Goal: Task Accomplishment & Management: Manage account settings

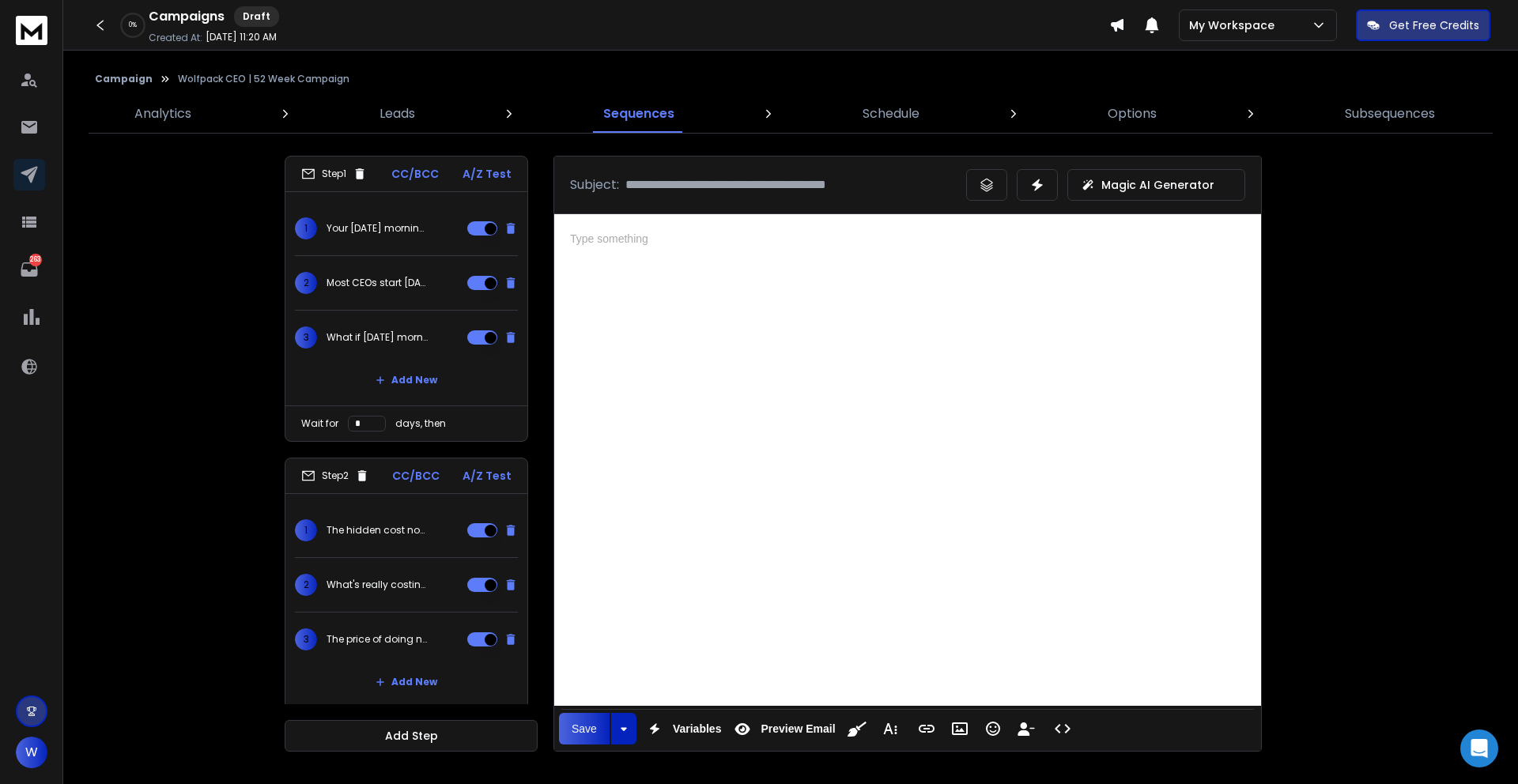
scroll to position [8893, 0]
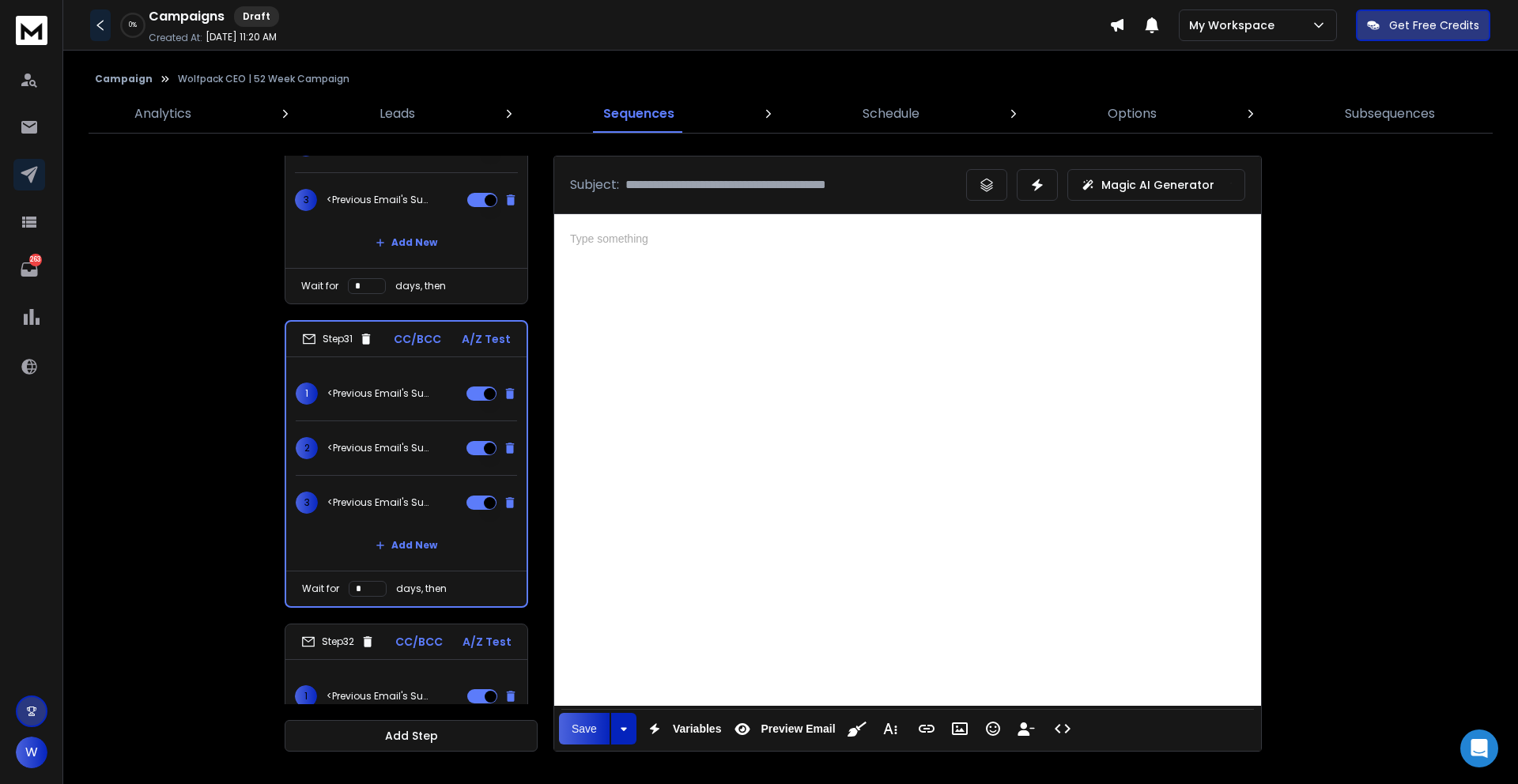
click at [101, 24] on icon at bounding box center [100, 26] width 14 height 14
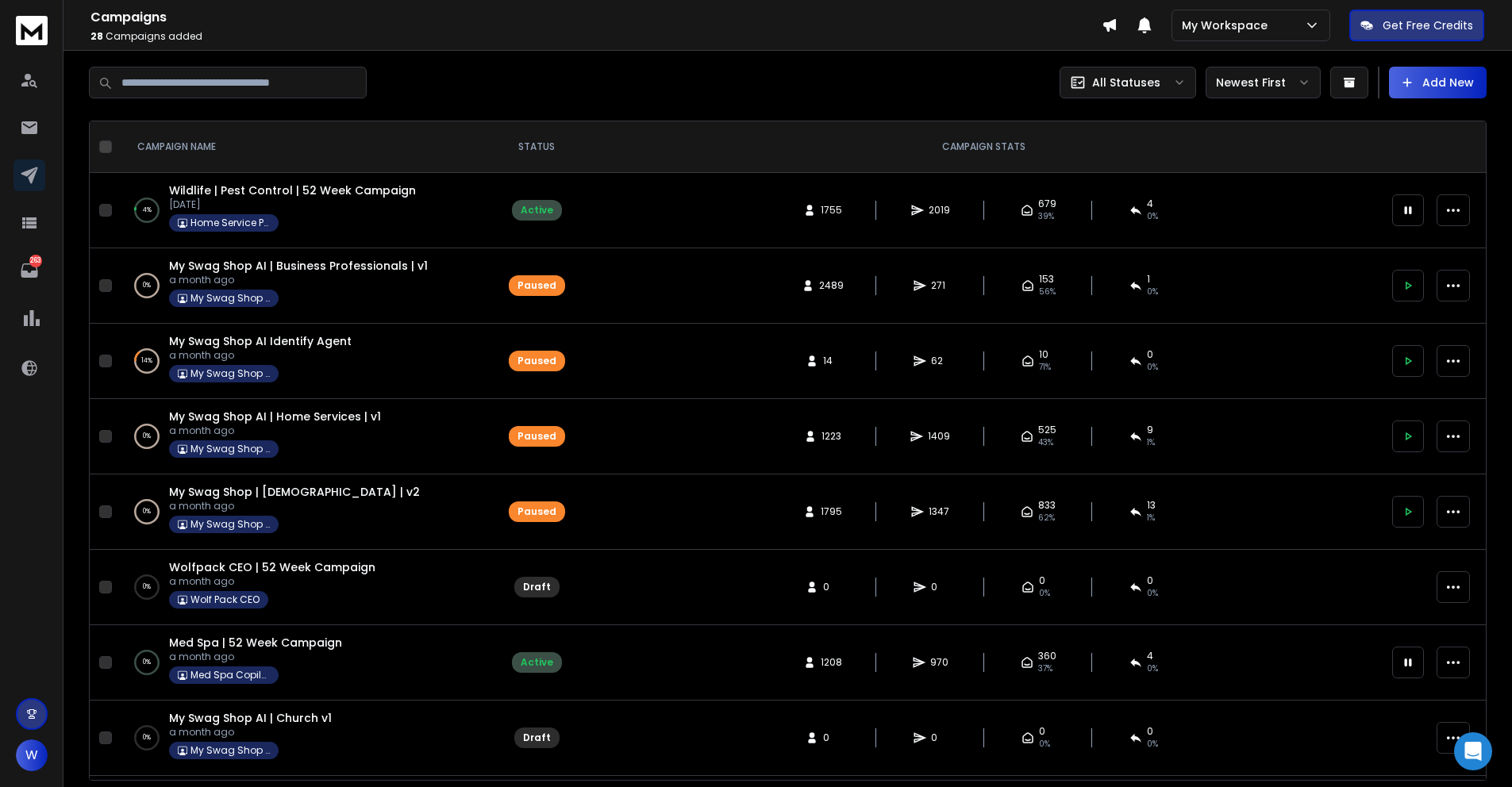
click at [367, 270] on span "My Swag Shop AI | Business Professionals | v1" at bounding box center [298, 266] width 259 height 16
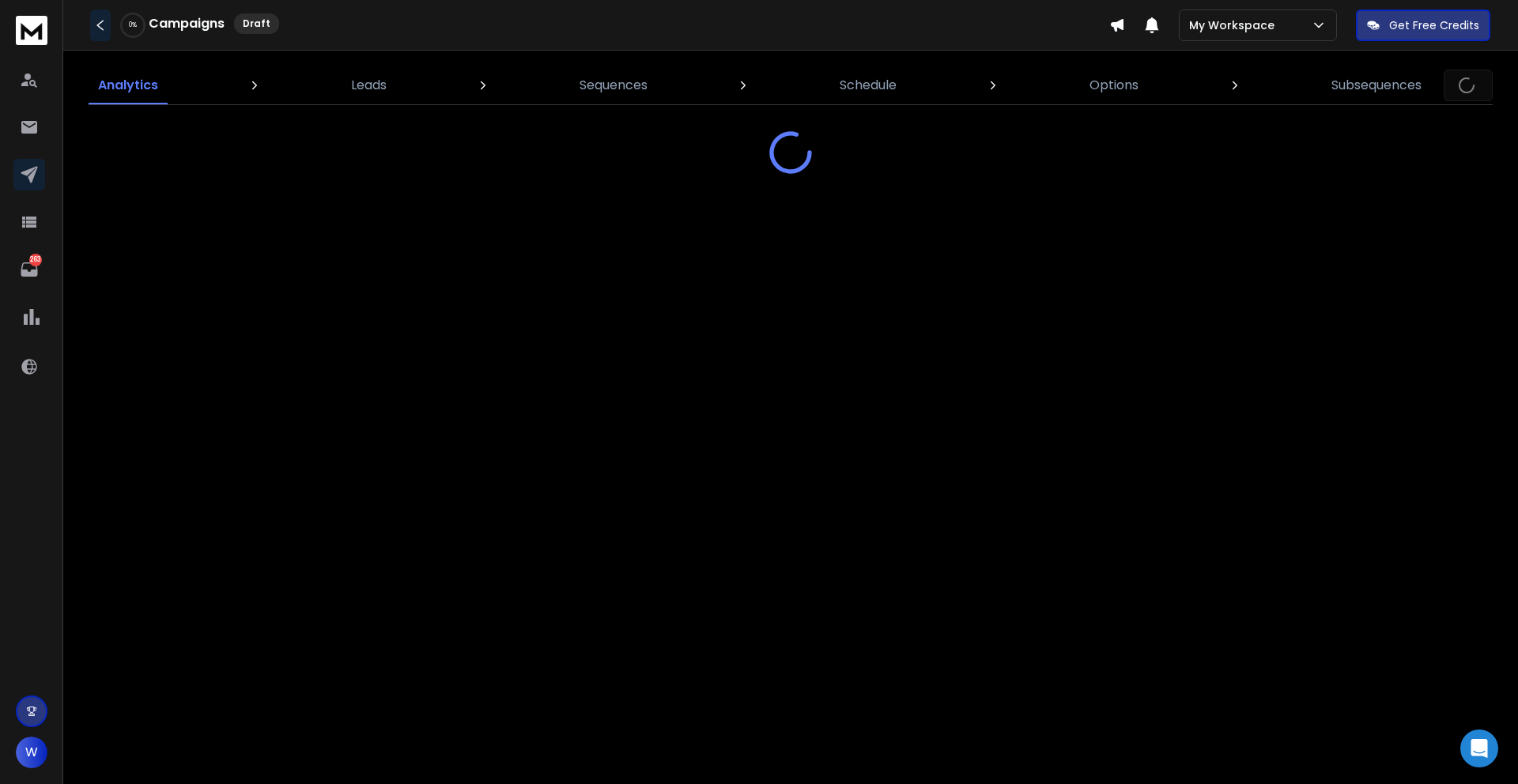
click at [96, 21] on icon at bounding box center [100, 26] width 14 height 14
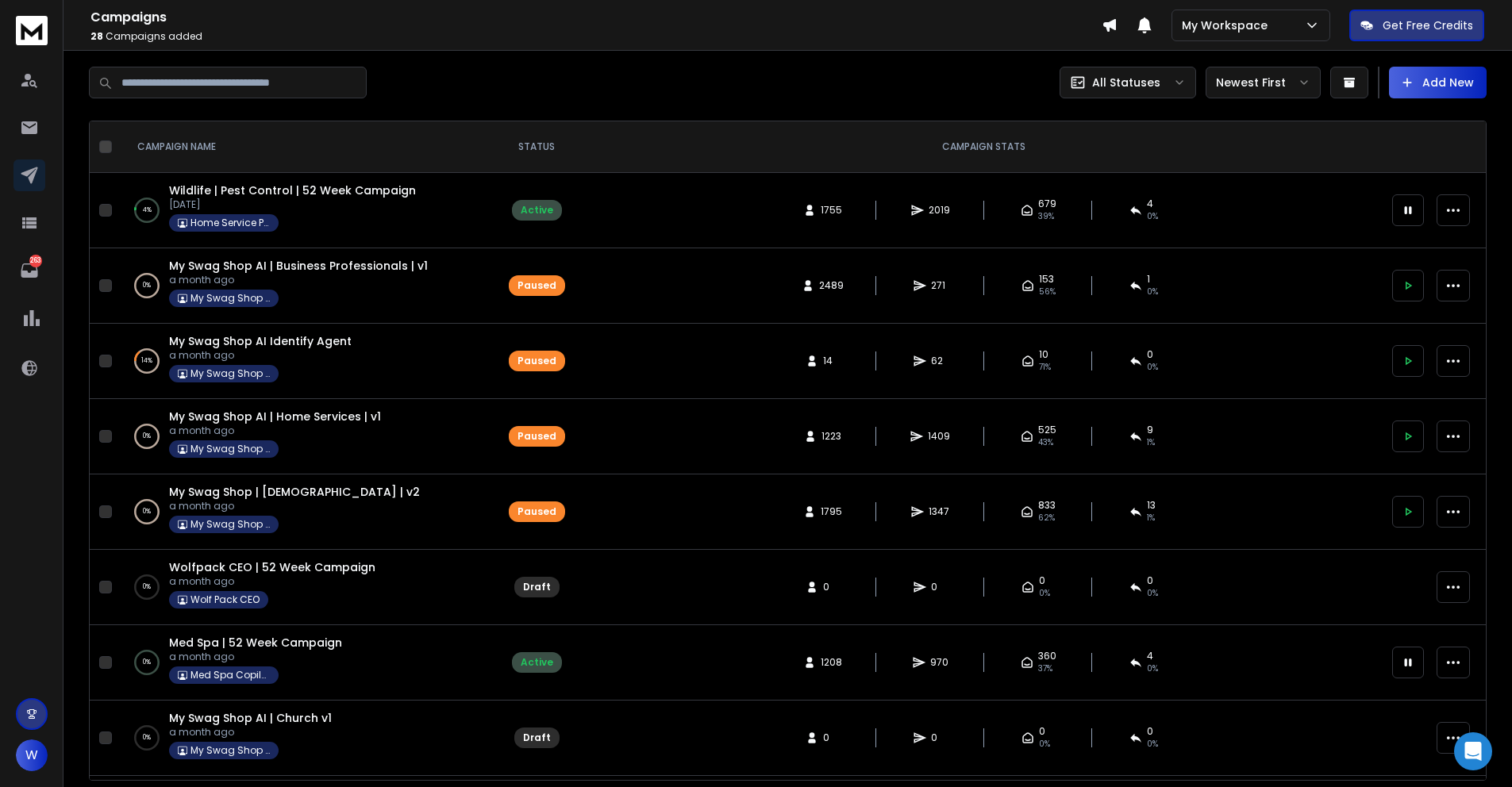
click at [339, 422] on span "My Swag Shop AI | Home Services | v1" at bounding box center [275, 416] width 212 height 16
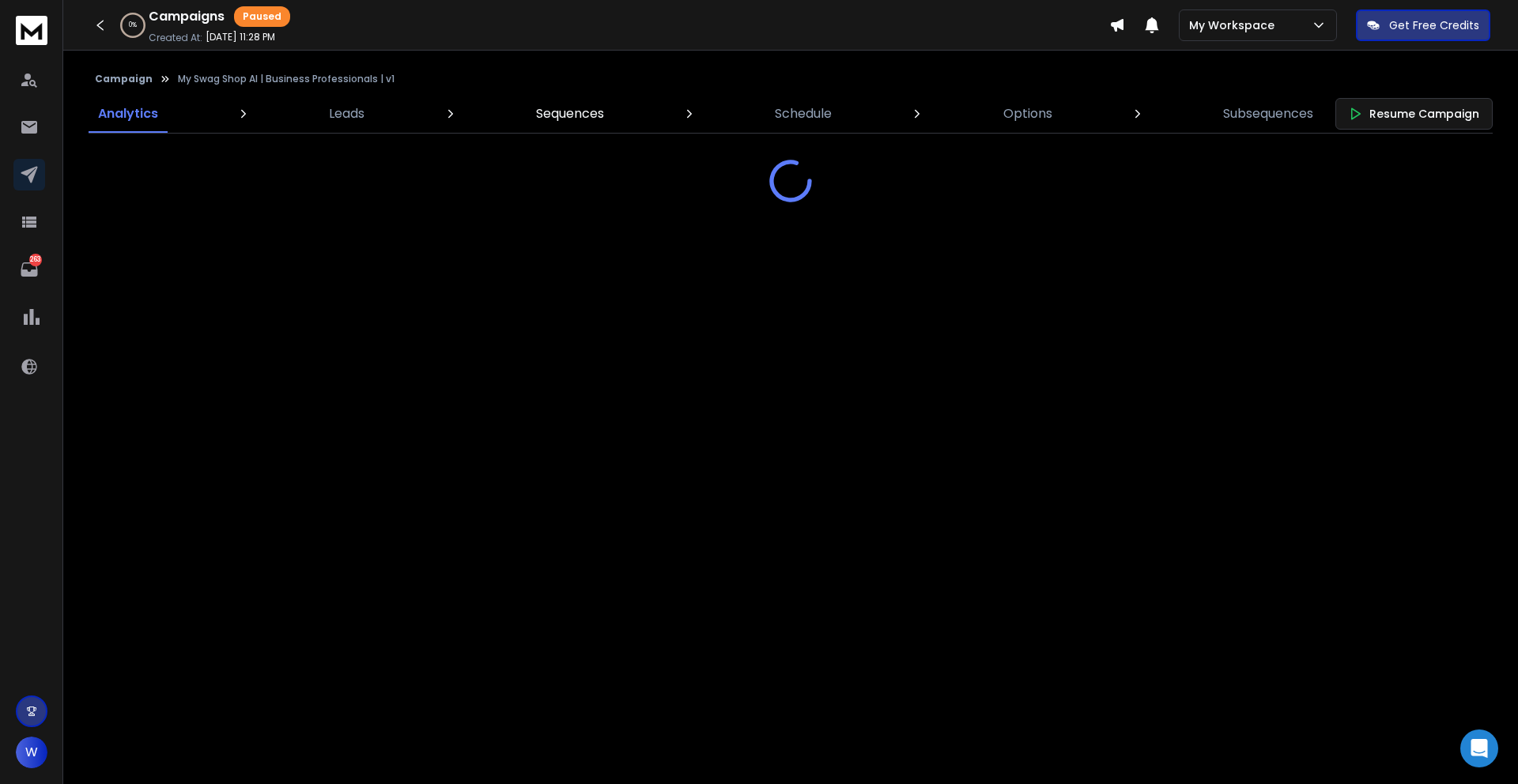
click at [545, 120] on p "Sequences" at bounding box center [570, 113] width 68 height 19
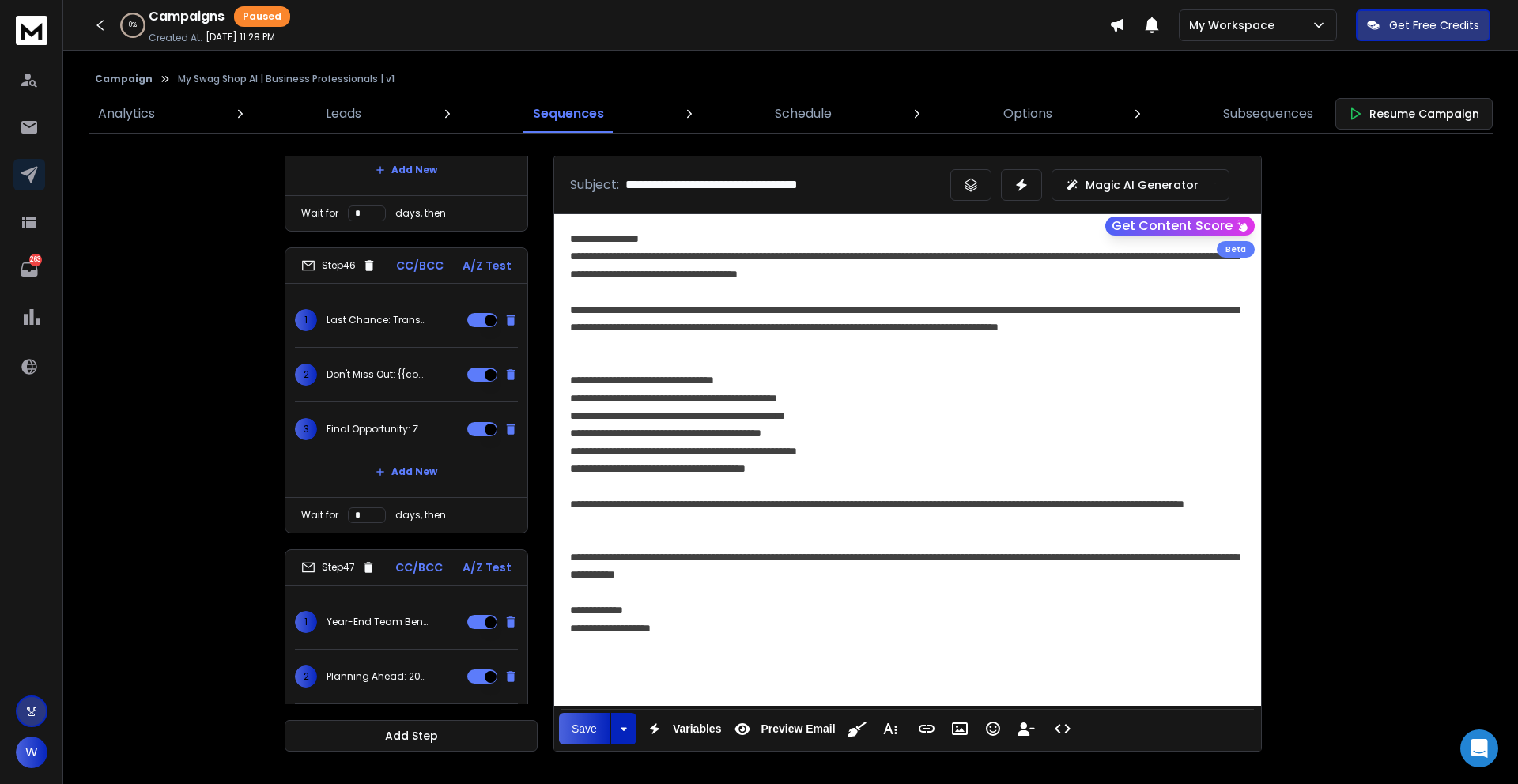
scroll to position [13593, 0]
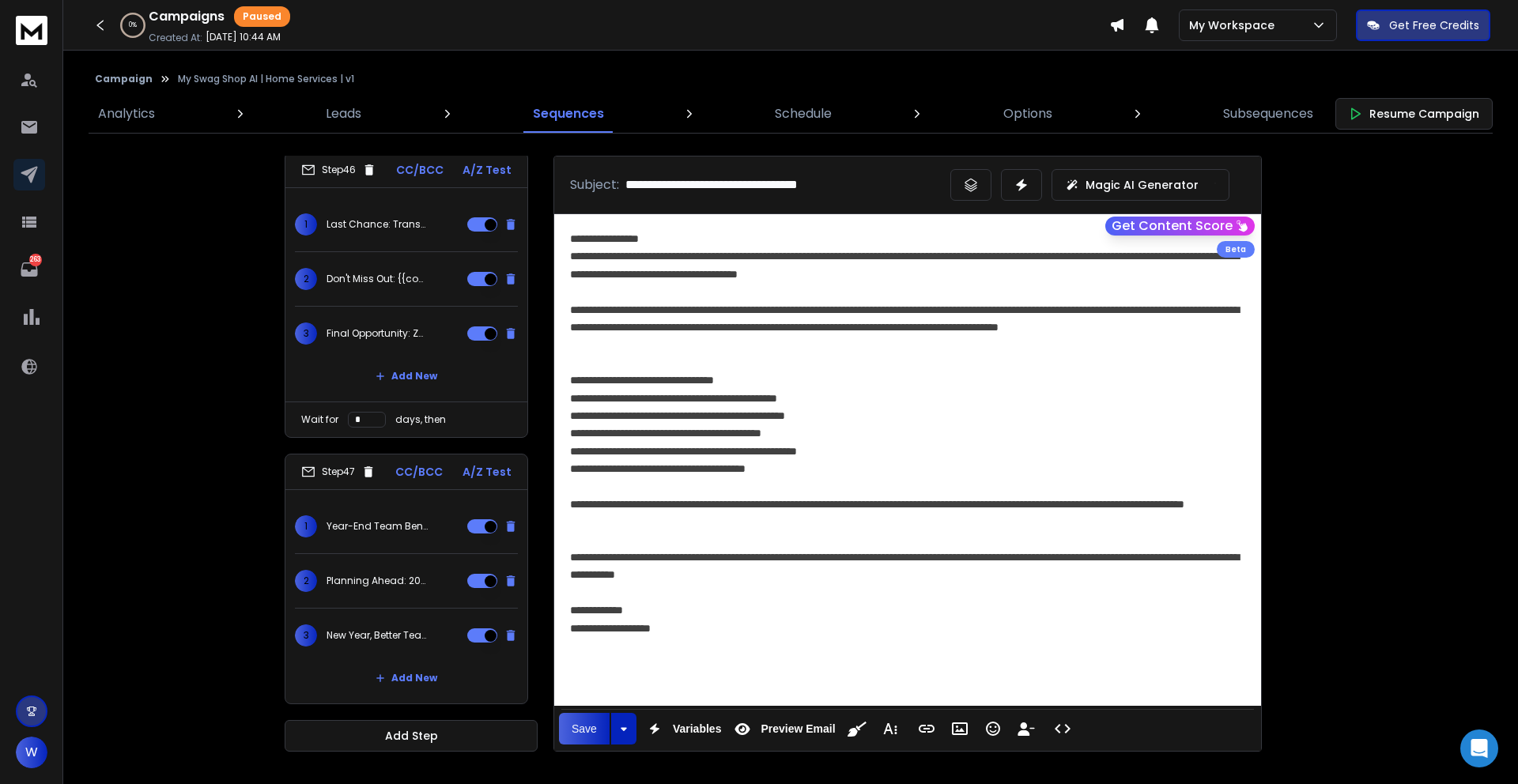
click at [412, 330] on p "Final Opportunity: Zero-Cost Team Benefits" at bounding box center [377, 333] width 101 height 12
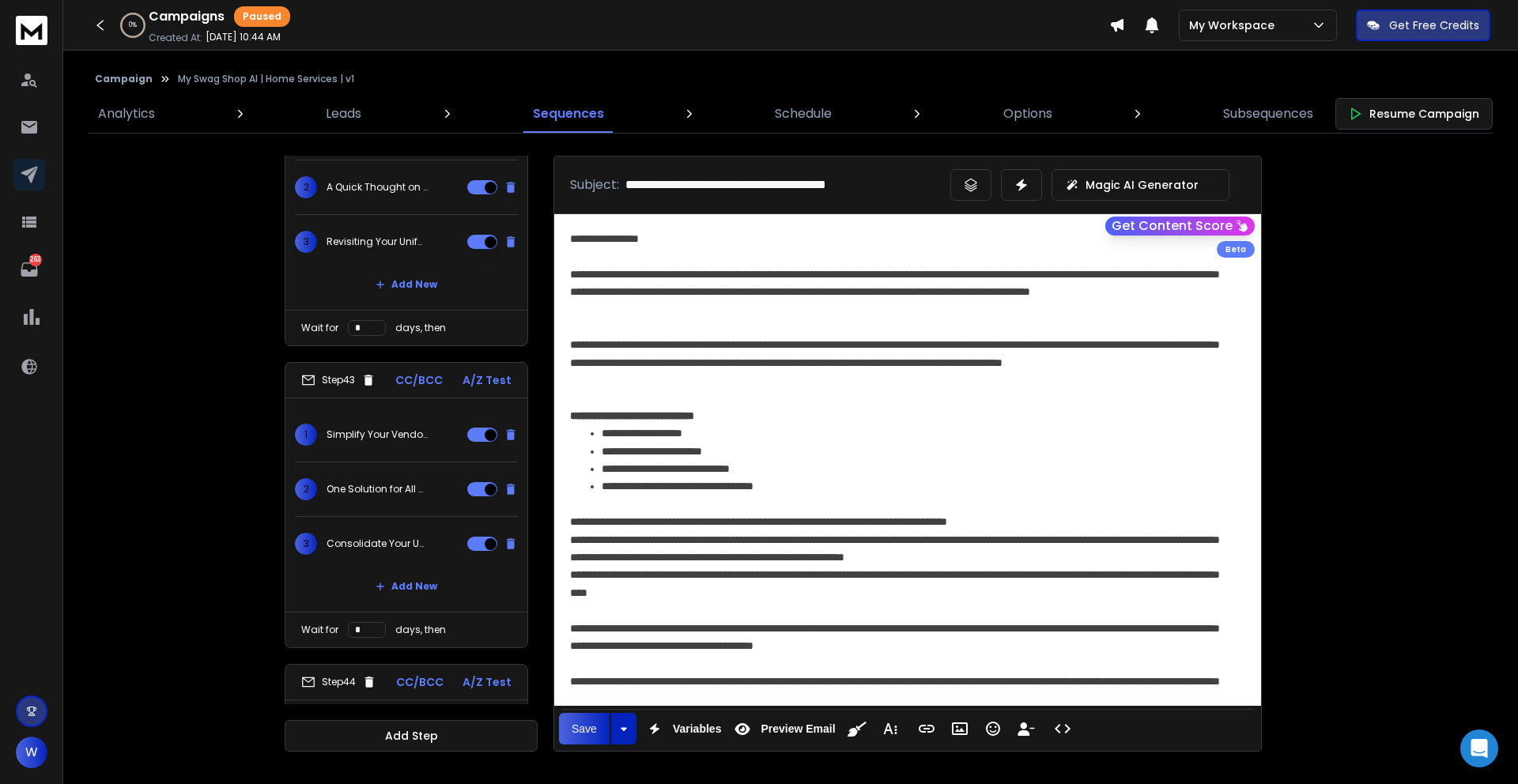
scroll to position [12455, 0]
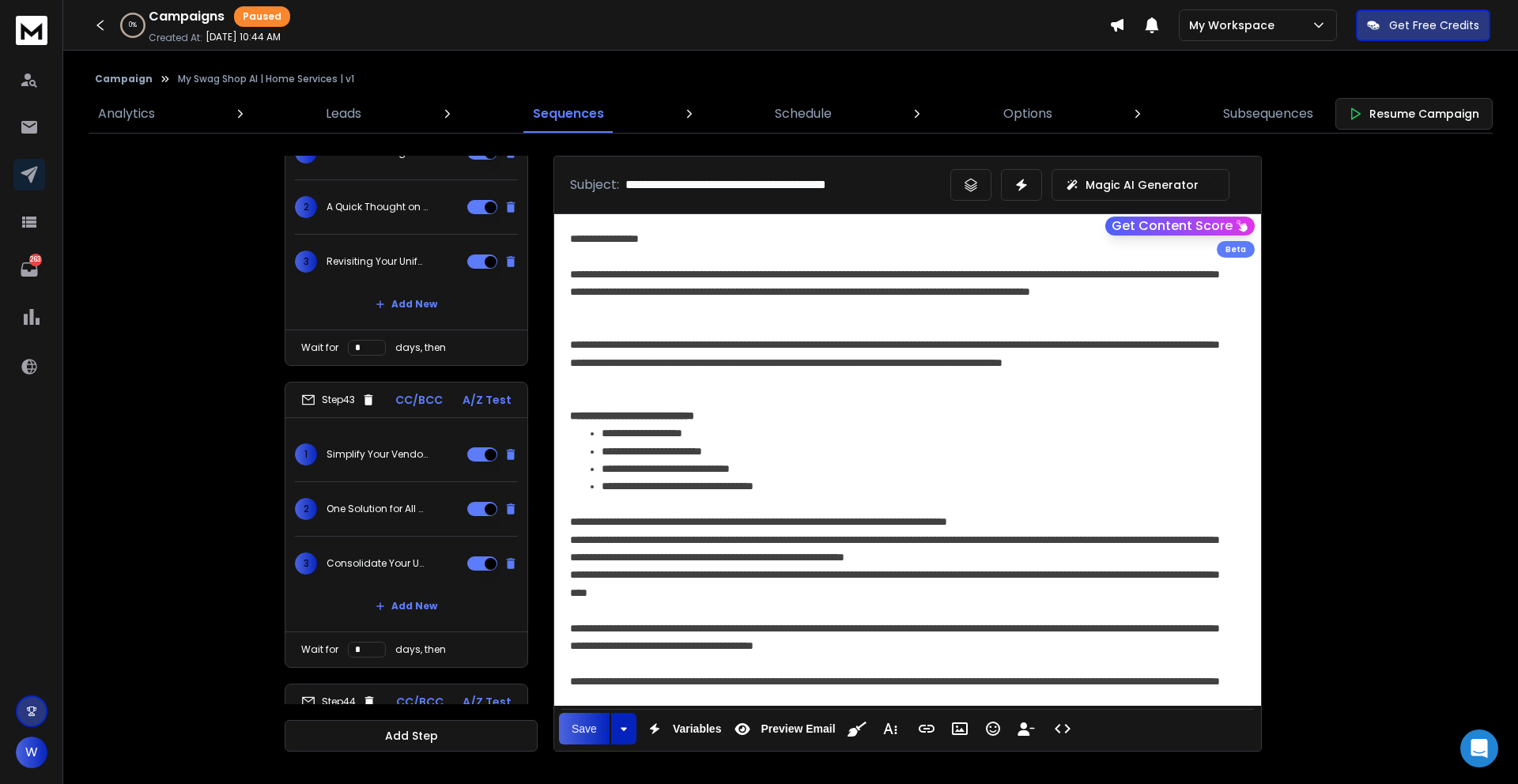
click at [385, 255] on p "Revisiting Your Uniform Solution" at bounding box center [377, 261] width 101 height 12
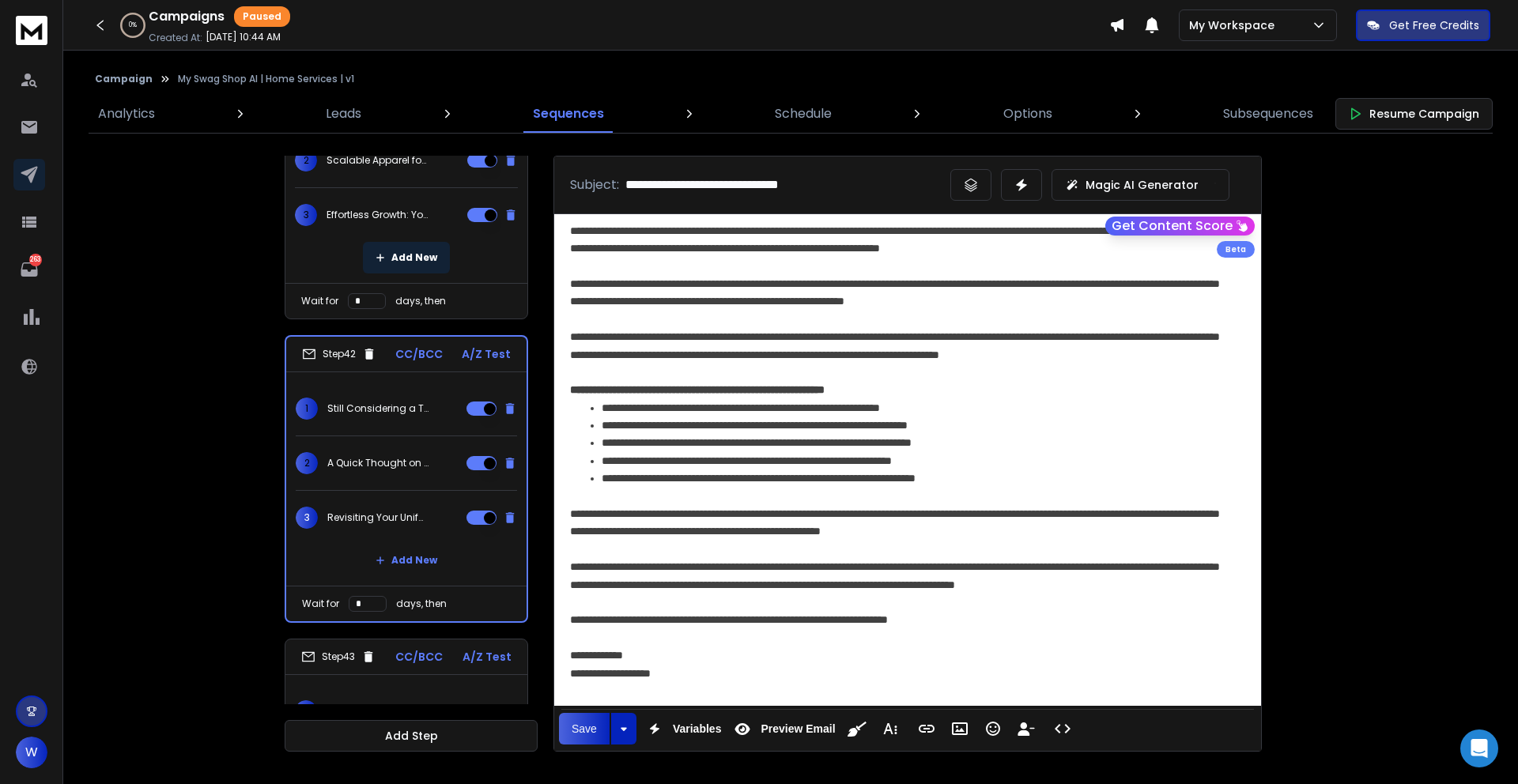
scroll to position [0, 0]
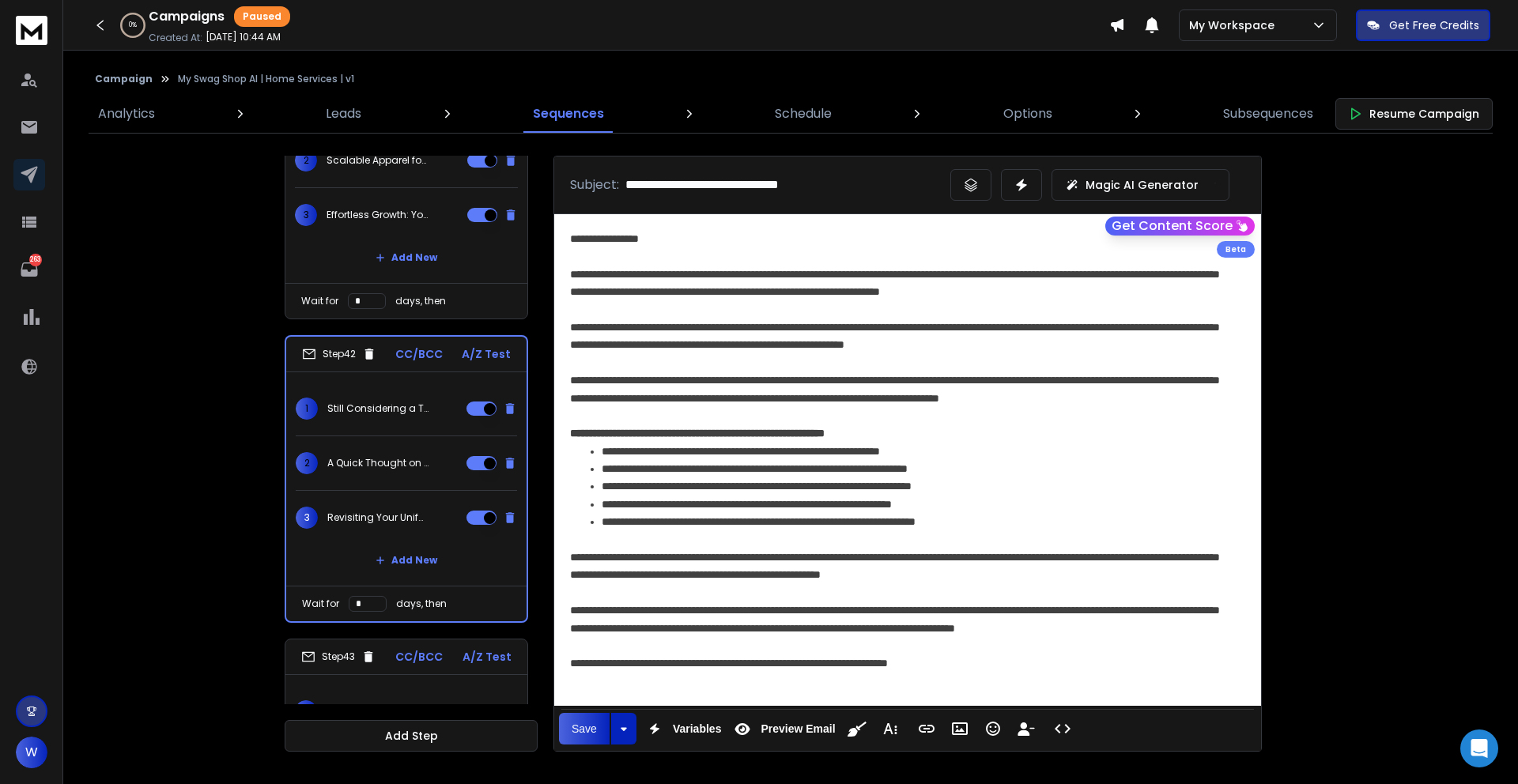
click at [364, 197] on div "3 Effortless Growth: Your Team Store" at bounding box center [407, 214] width 223 height 54
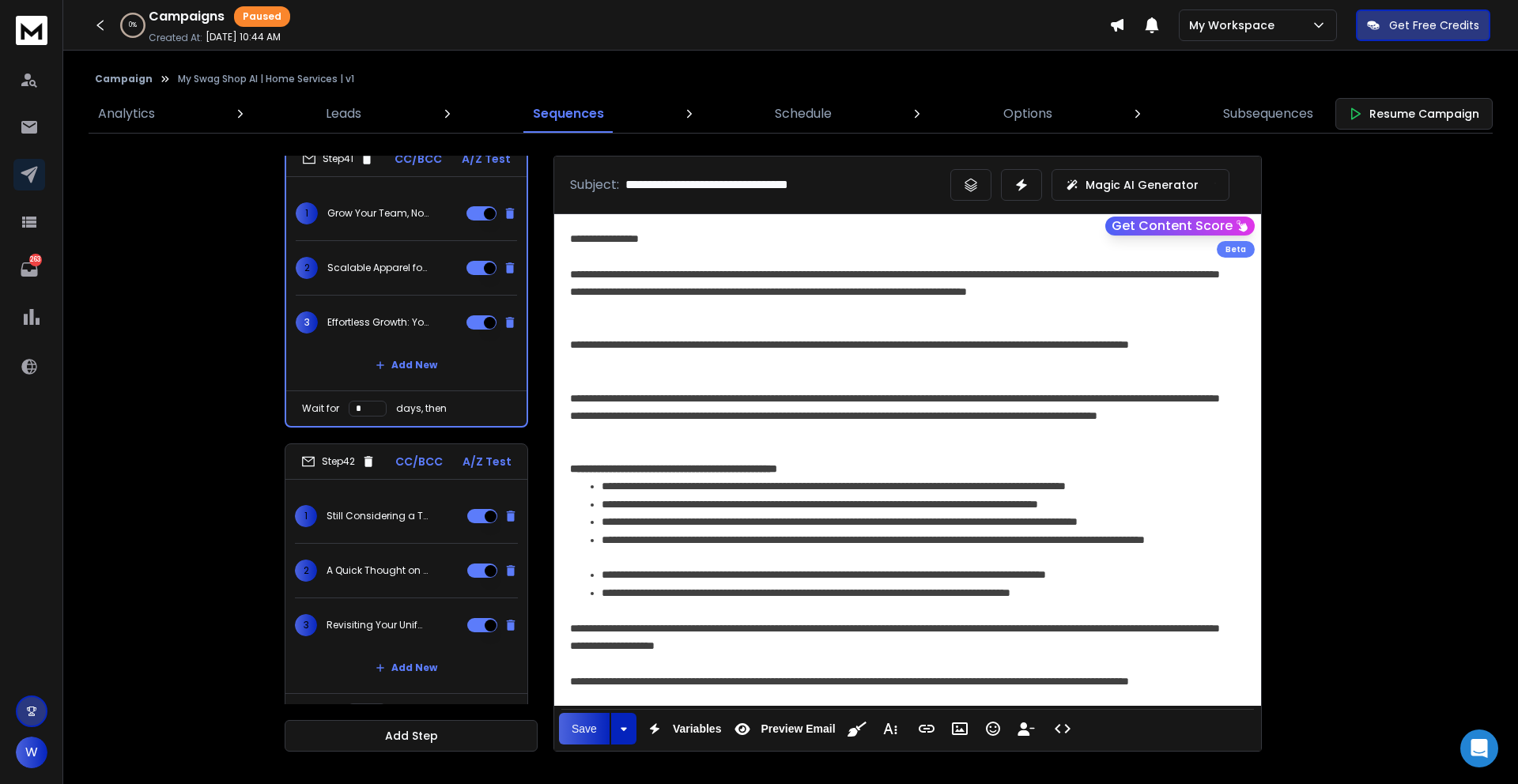
scroll to position [11666, 0]
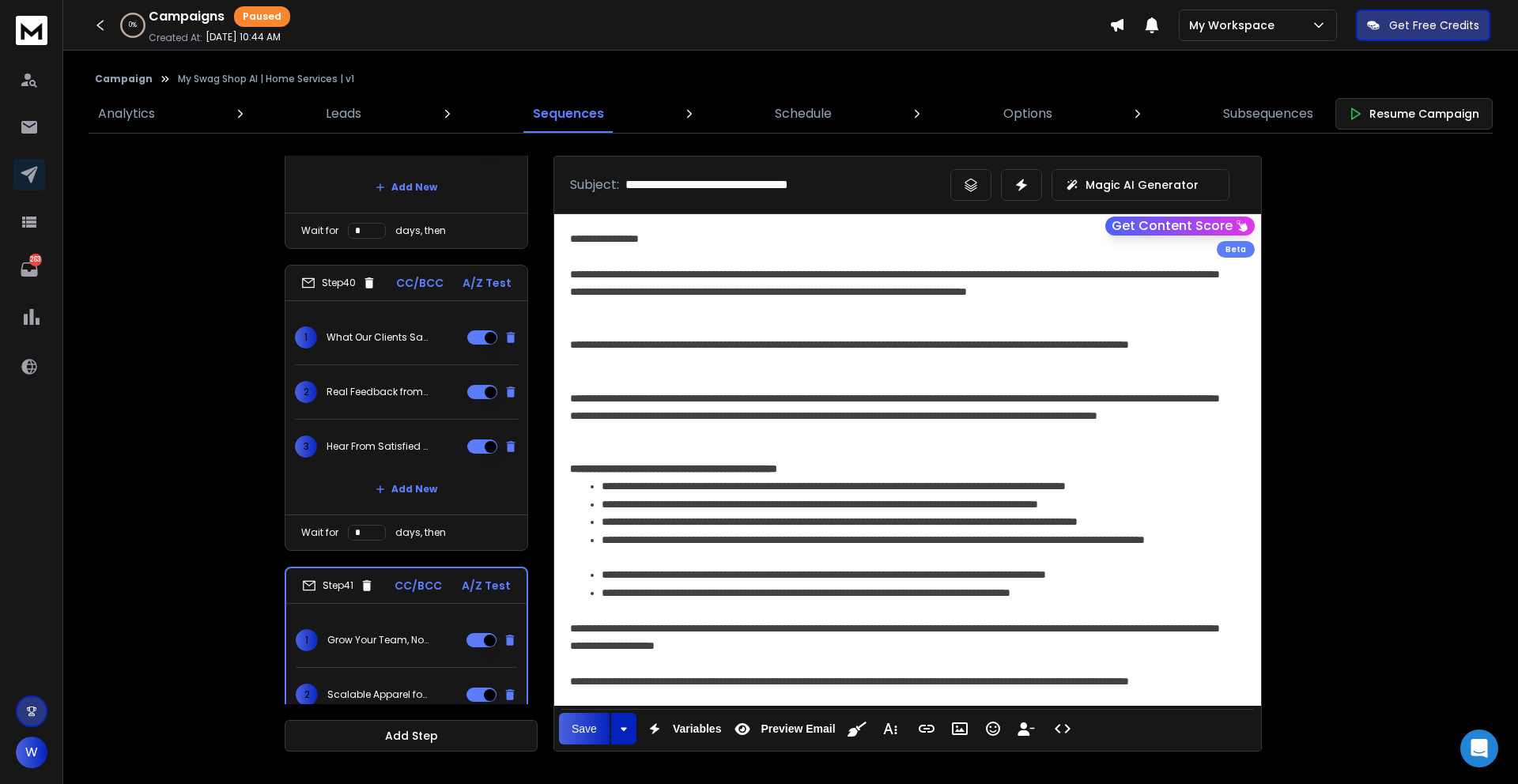
click at [421, 342] on p "What Our Clients Say About Us" at bounding box center [377, 338] width 101 height 12
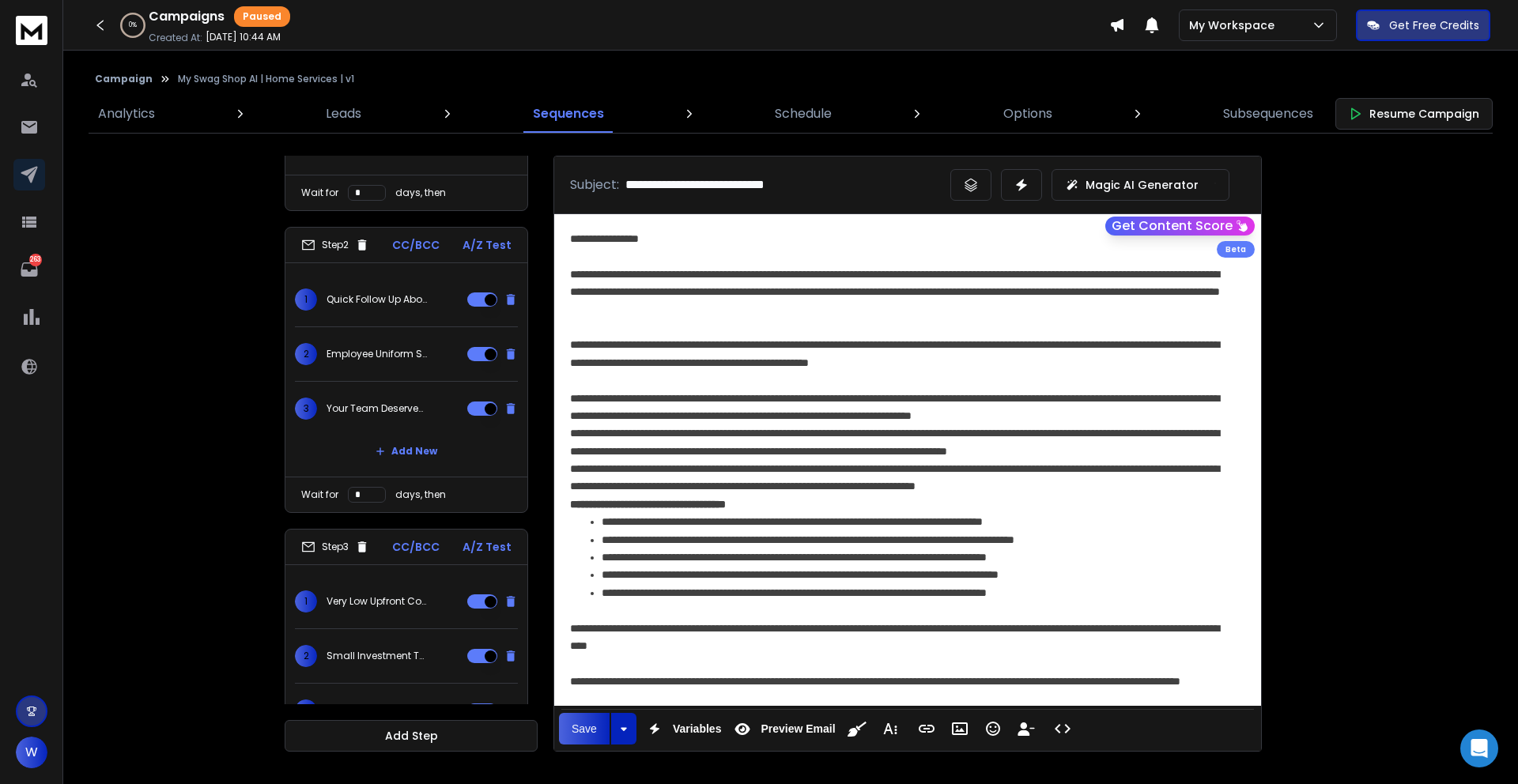
scroll to position [0, 0]
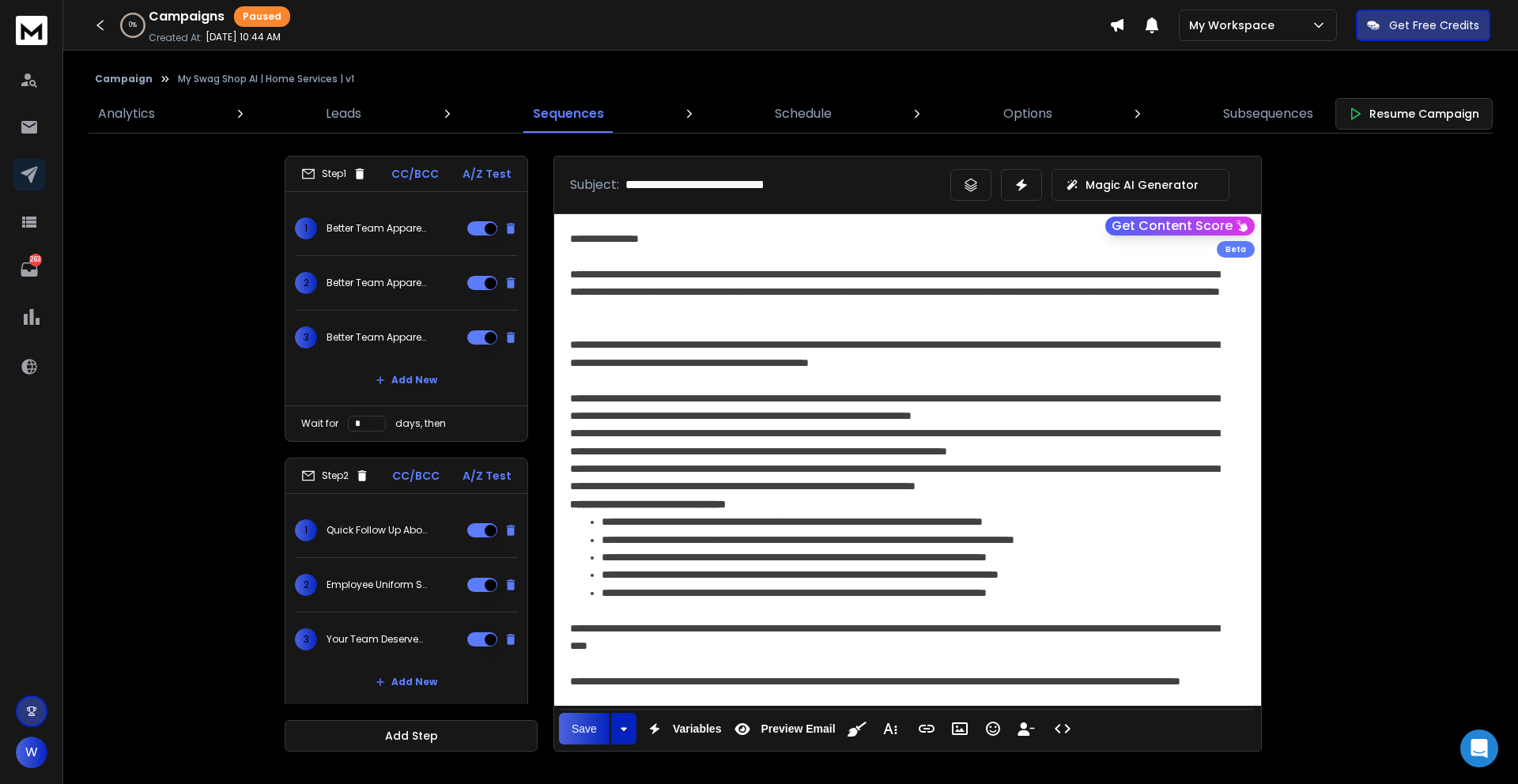
click at [377, 260] on div "2 Better Team Apparel Pricing Solution" at bounding box center [407, 283] width 223 height 55
type input "**********"
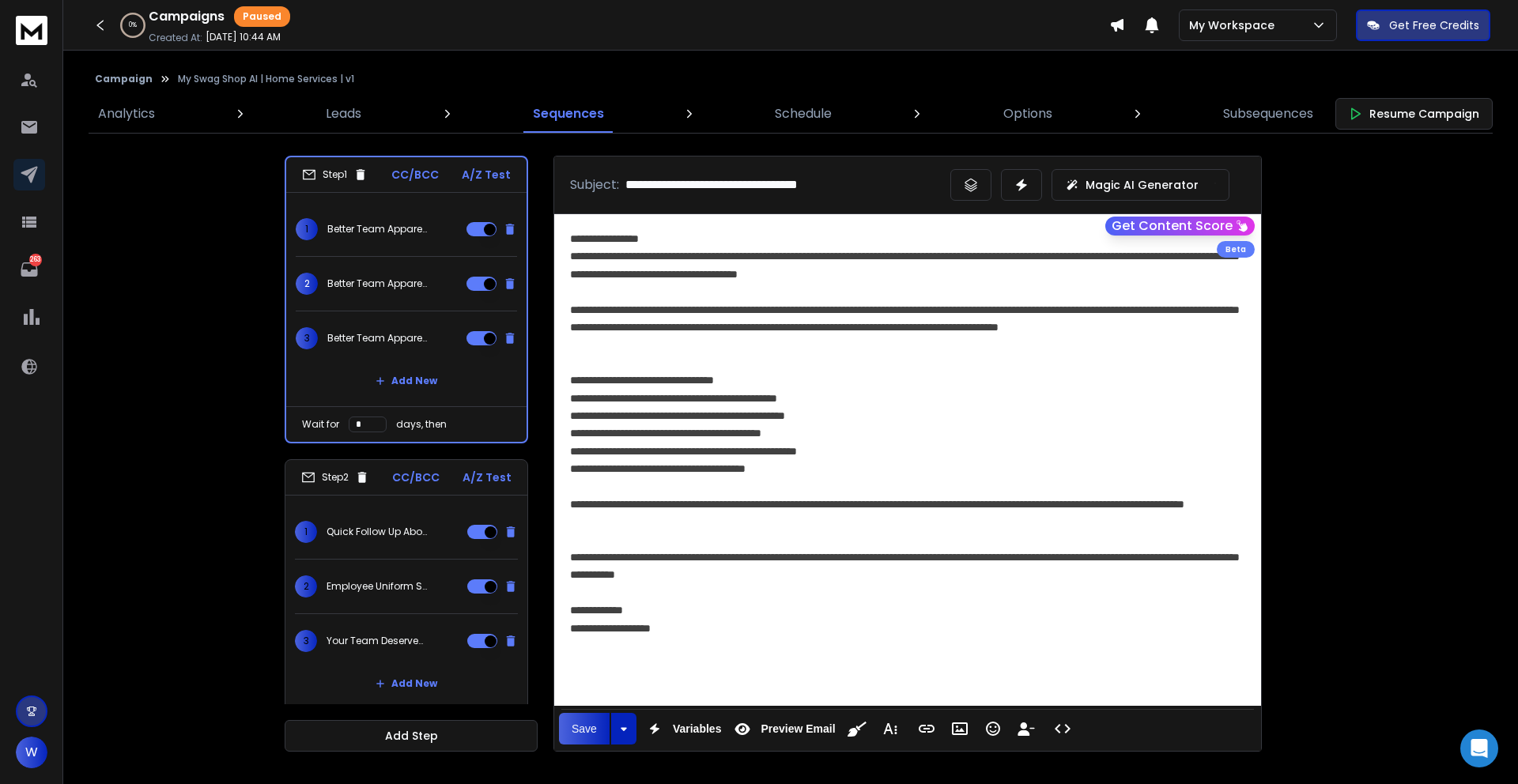
click at [404, 285] on p "Better Team Apparel Pricing Solution" at bounding box center [378, 283] width 101 height 12
click at [396, 339] on p "Better Team Apparel Pricing Solution" at bounding box center [378, 338] width 101 height 12
click at [94, 21] on icon at bounding box center [100, 26] width 14 height 14
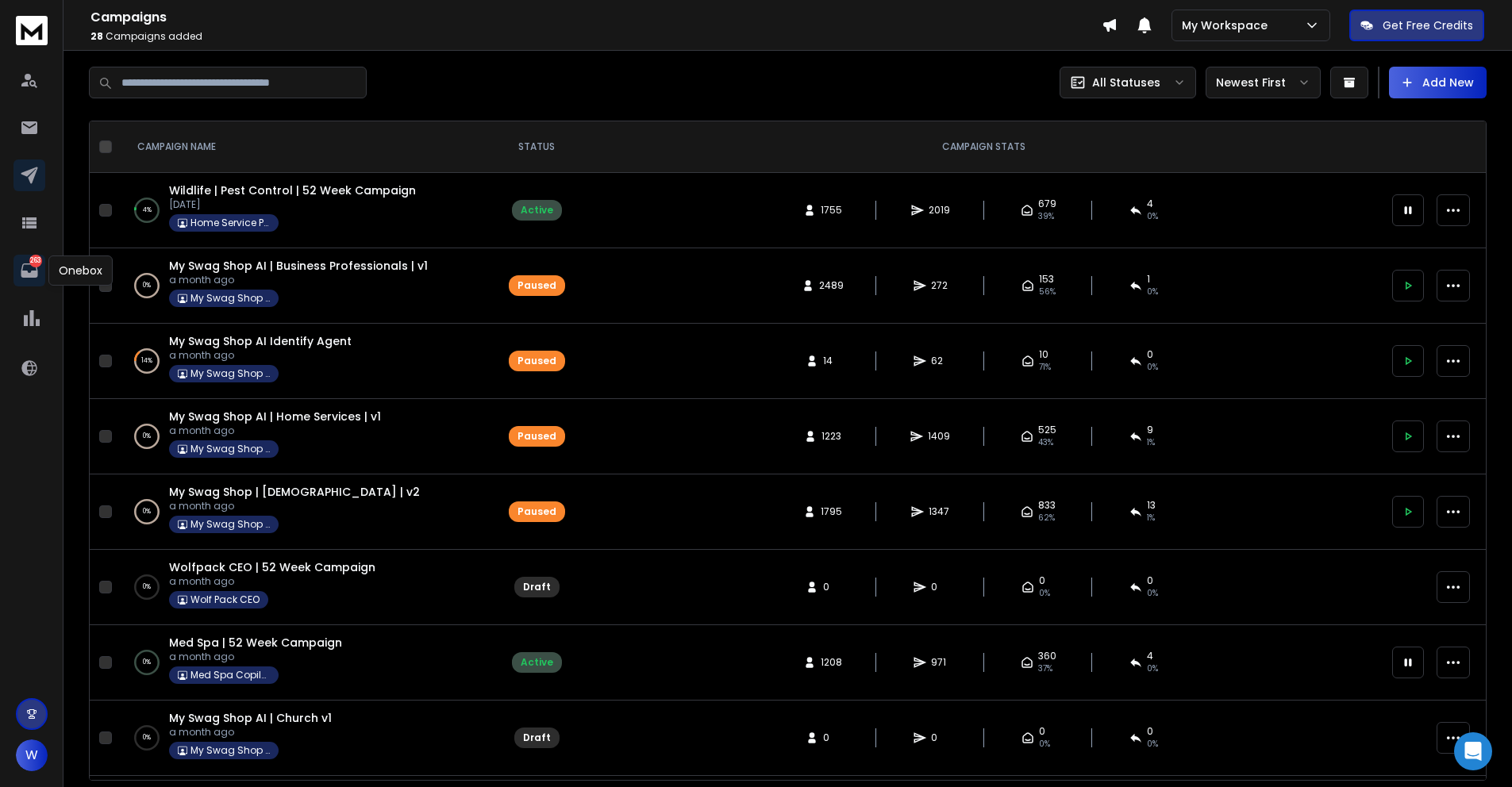
click at [29, 268] on p "263" at bounding box center [36, 261] width 12 height 12
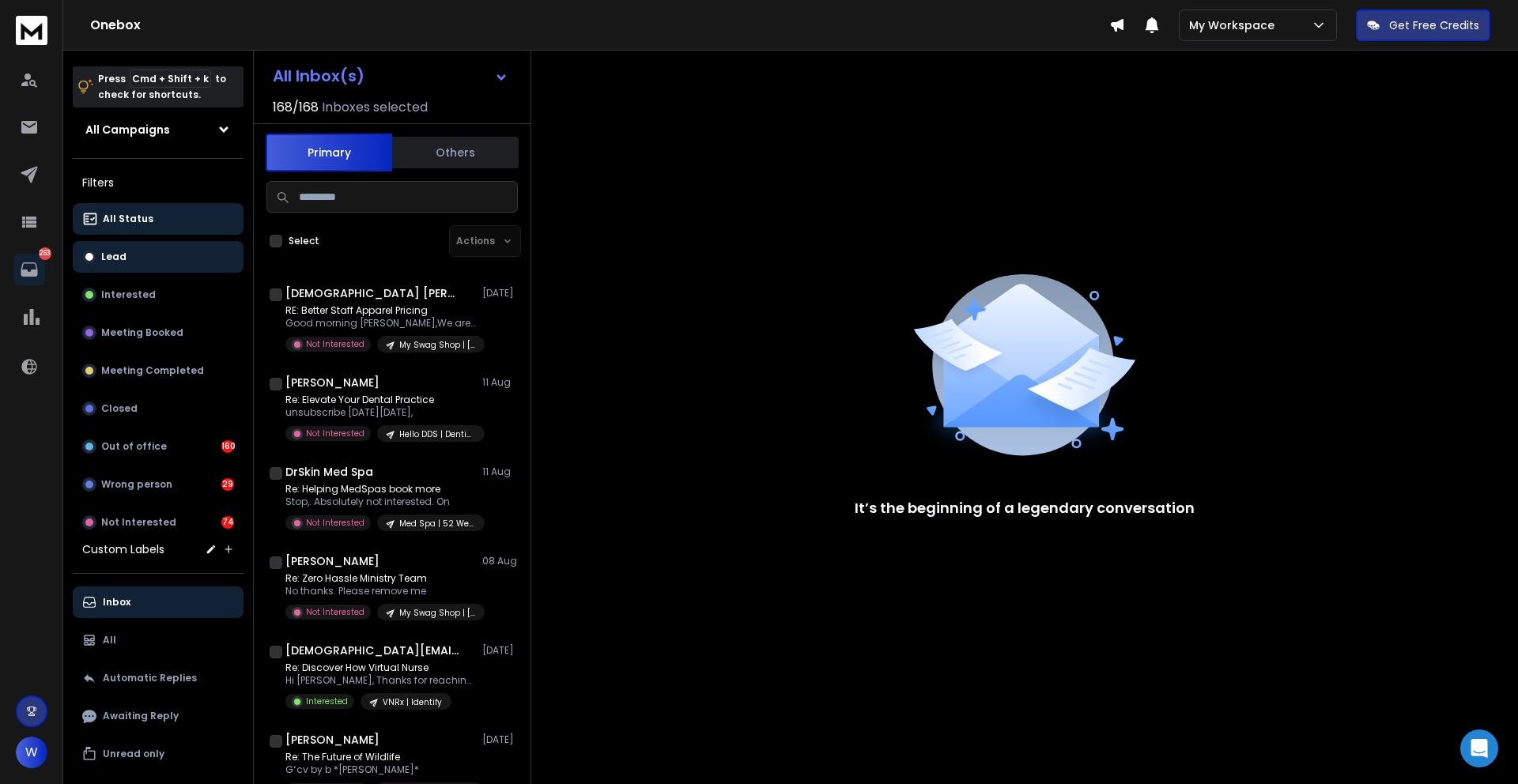
click at [144, 260] on button "Lead" at bounding box center [158, 257] width 171 height 32
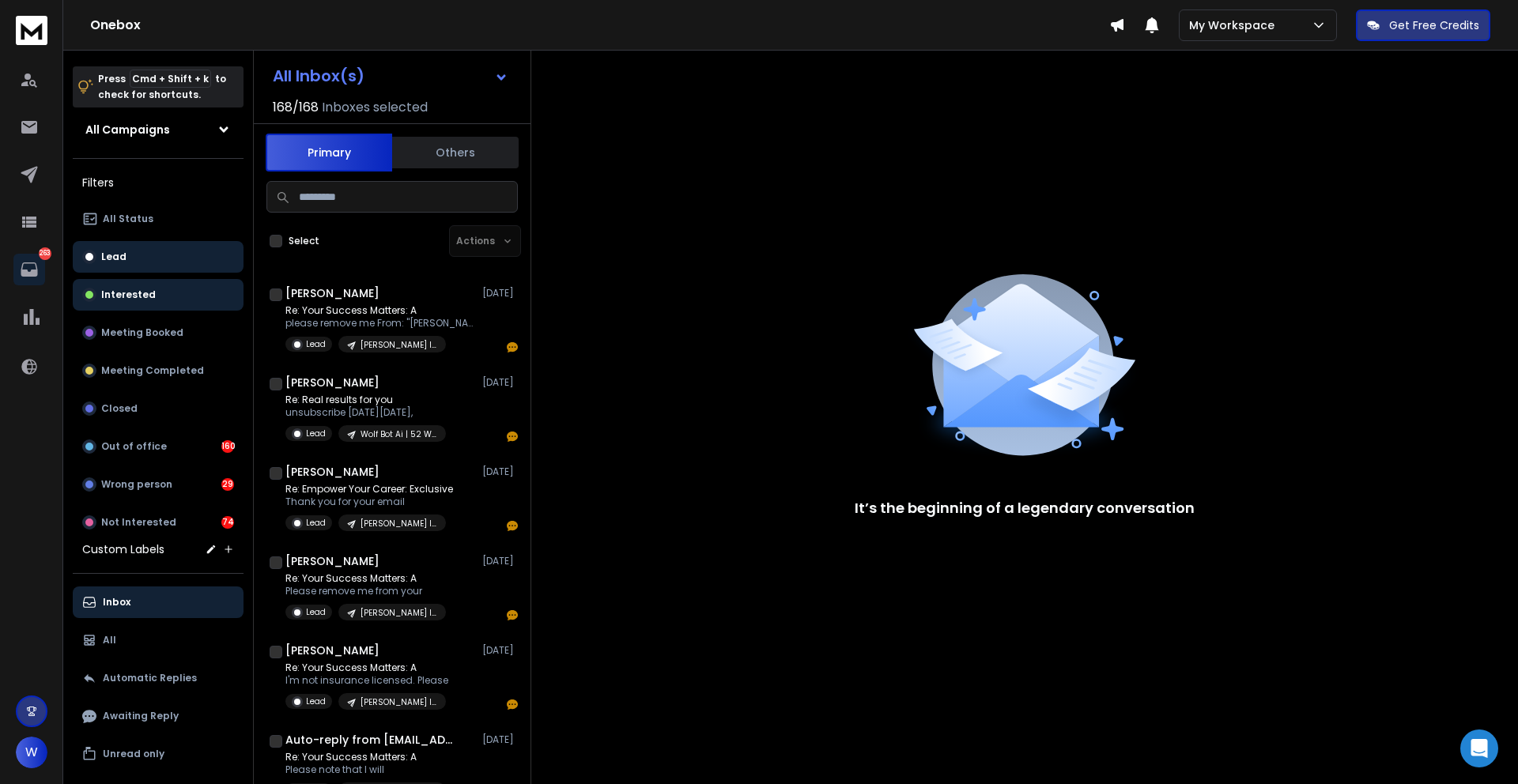
click at [172, 298] on button "Interested" at bounding box center [158, 295] width 171 height 32
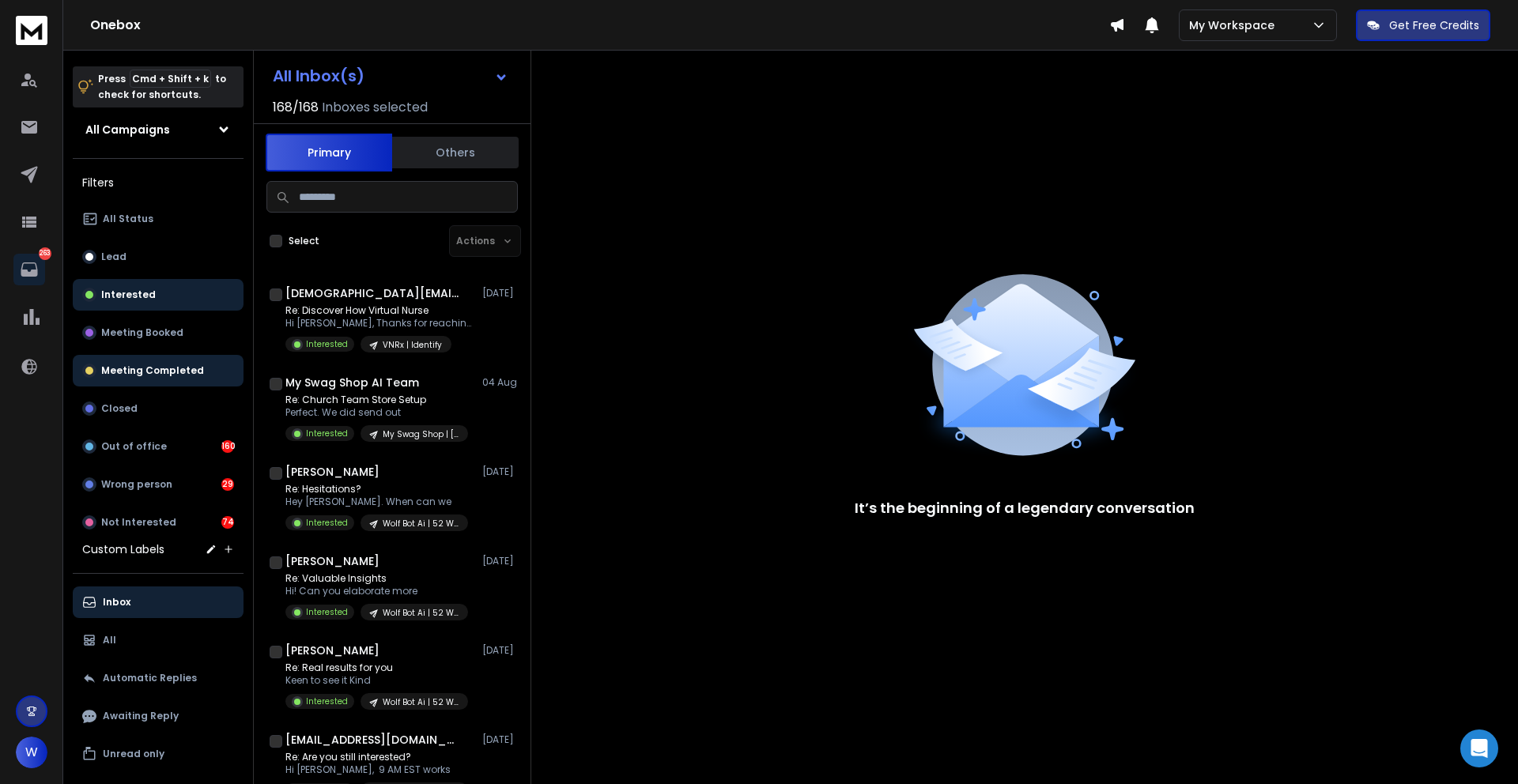
click at [147, 361] on button "Meeting Completed" at bounding box center [158, 371] width 171 height 32
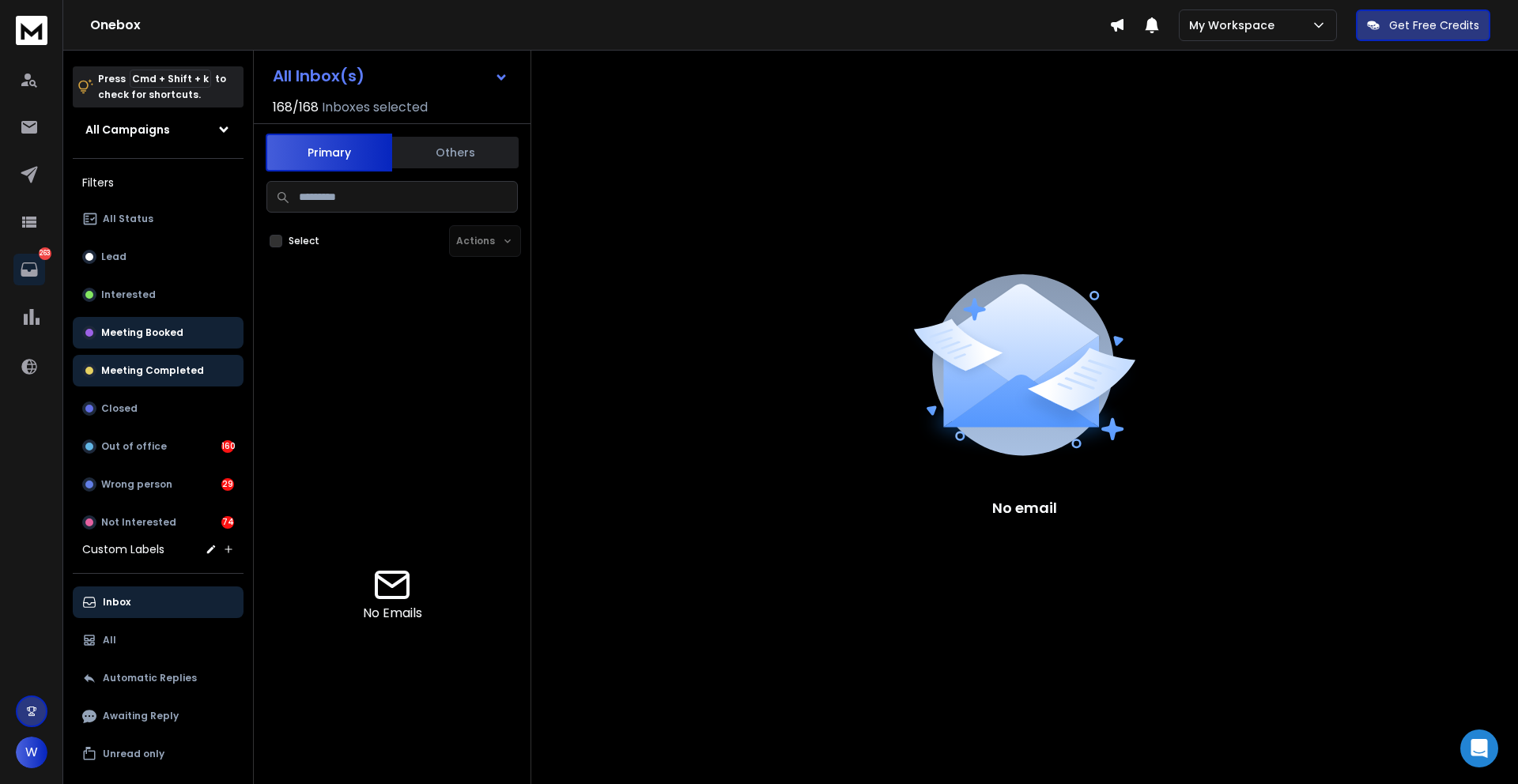
click at [165, 342] on button "Meeting Booked" at bounding box center [158, 333] width 171 height 32
click at [160, 410] on button "Closed" at bounding box center [158, 408] width 171 height 32
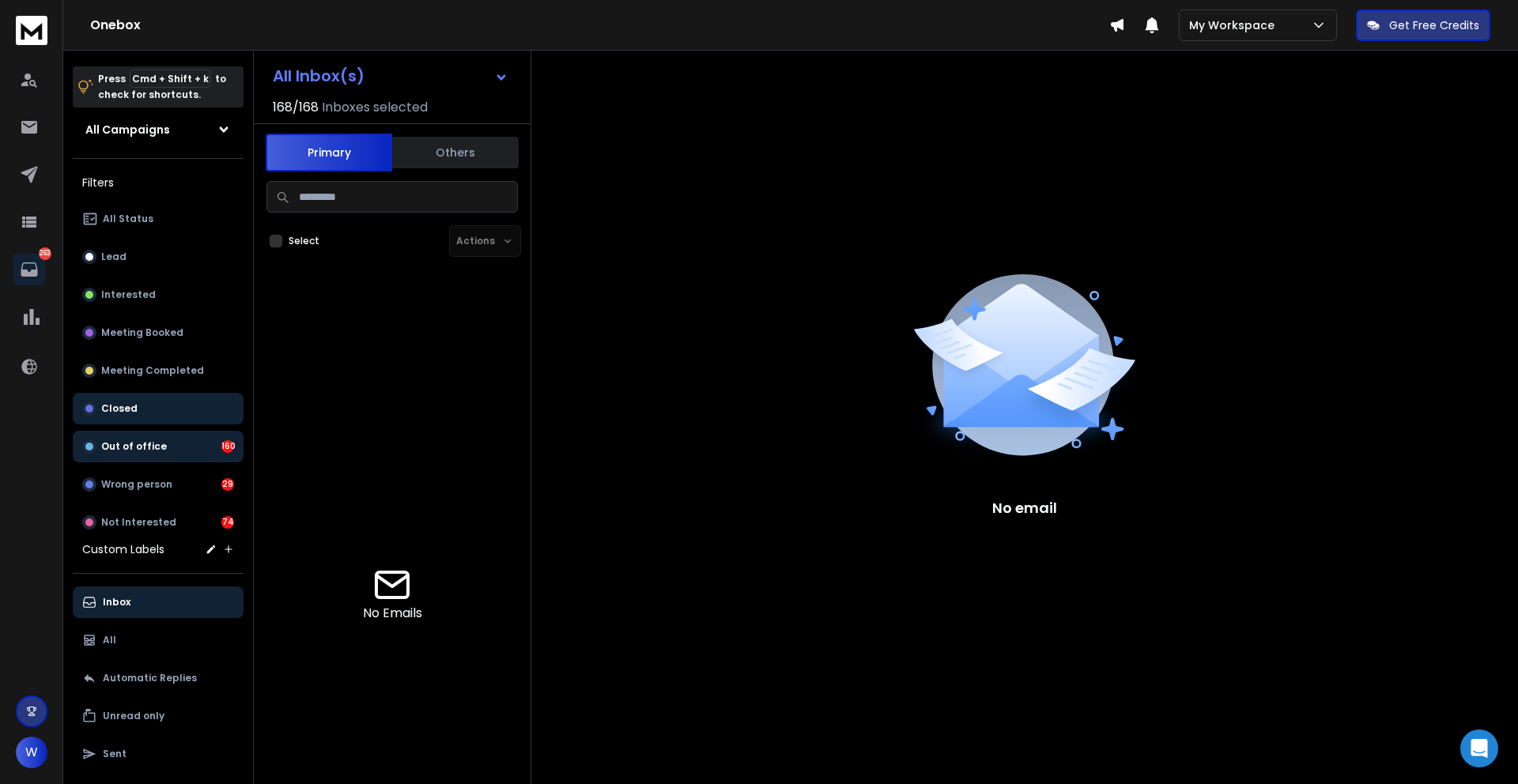
click at [156, 457] on button "Out of office 160" at bounding box center [158, 446] width 171 height 32
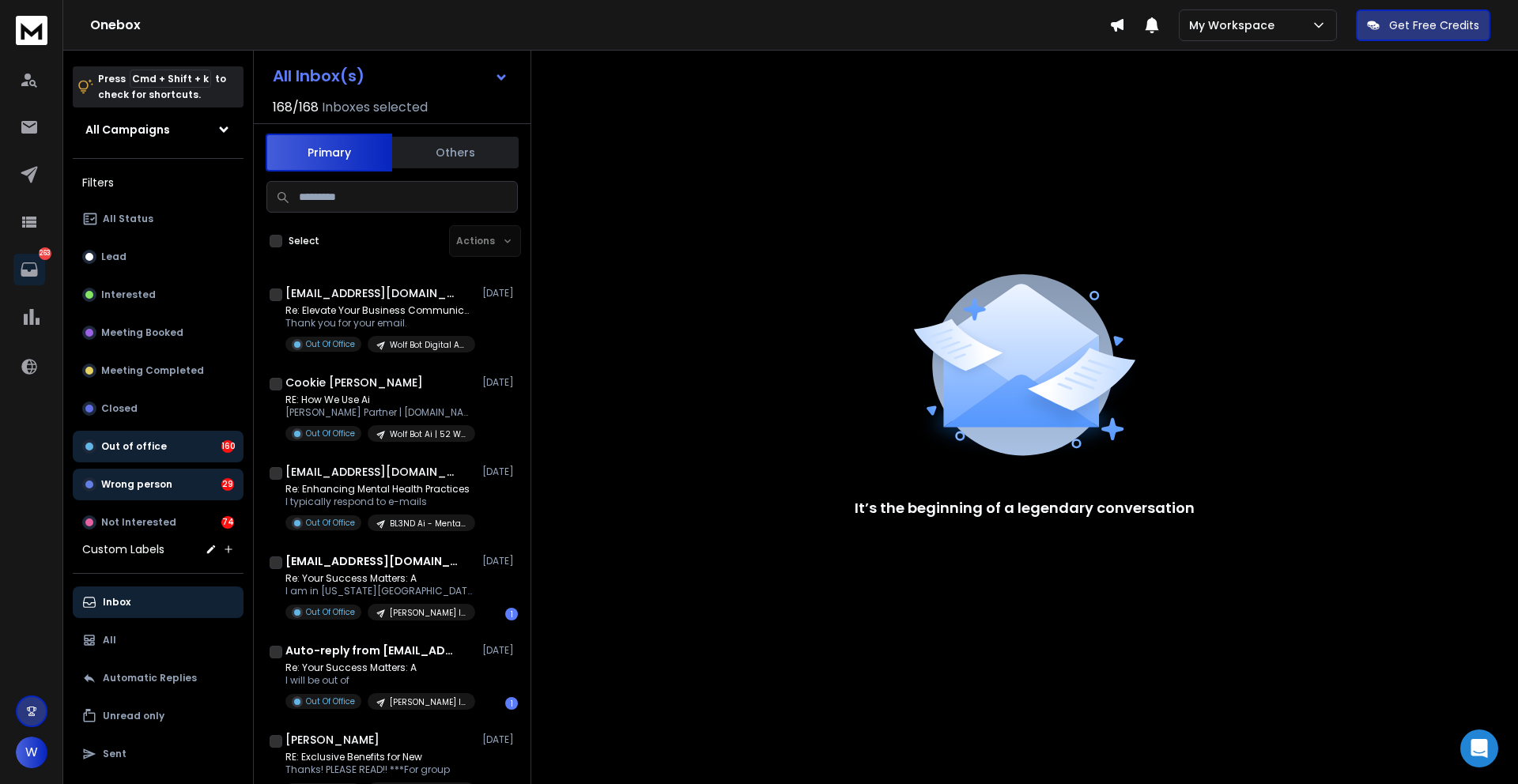
click at [163, 480] on p "Wrong person" at bounding box center [136, 485] width 71 height 12
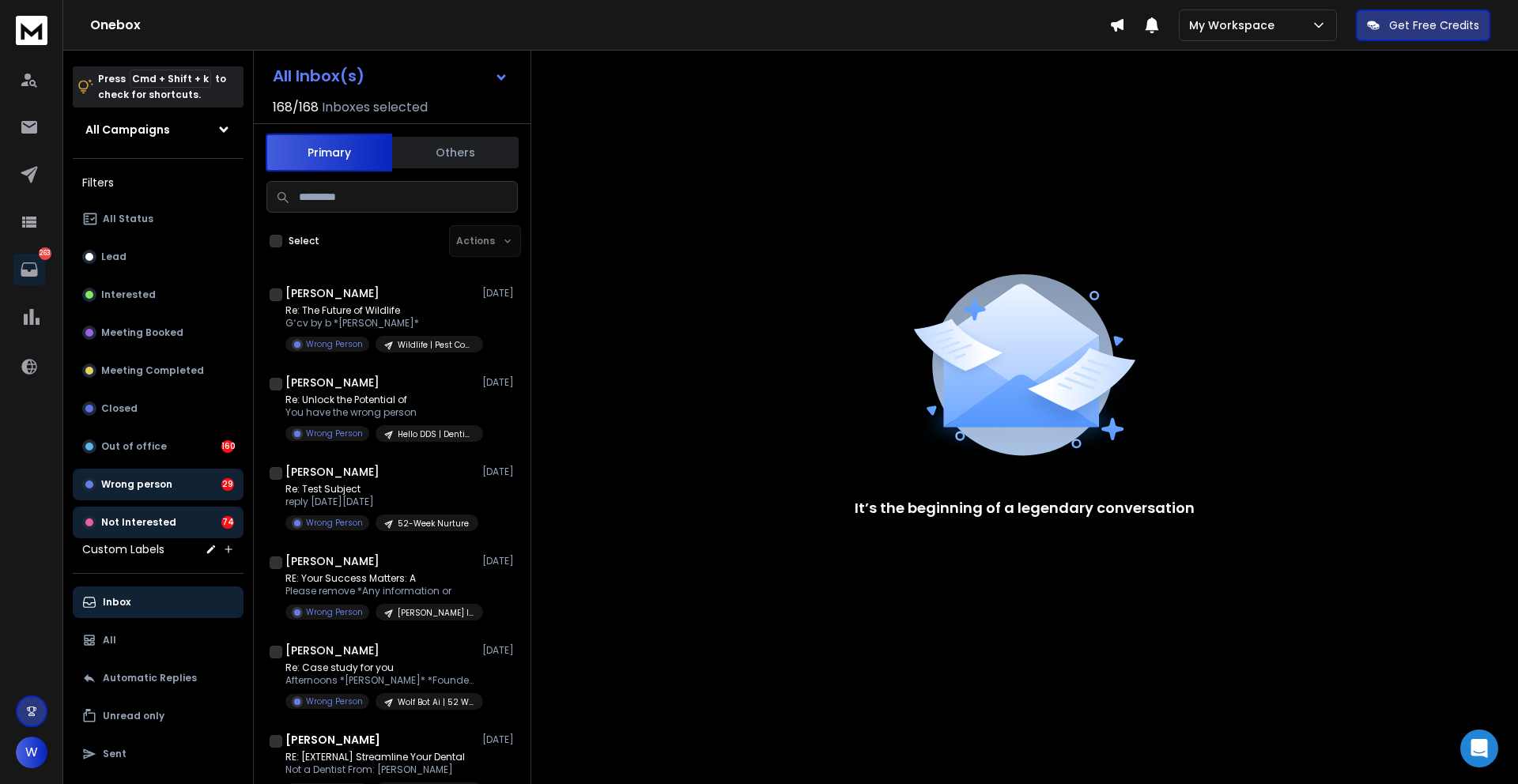
click at [170, 524] on button "Not Interested 74" at bounding box center [158, 523] width 171 height 32
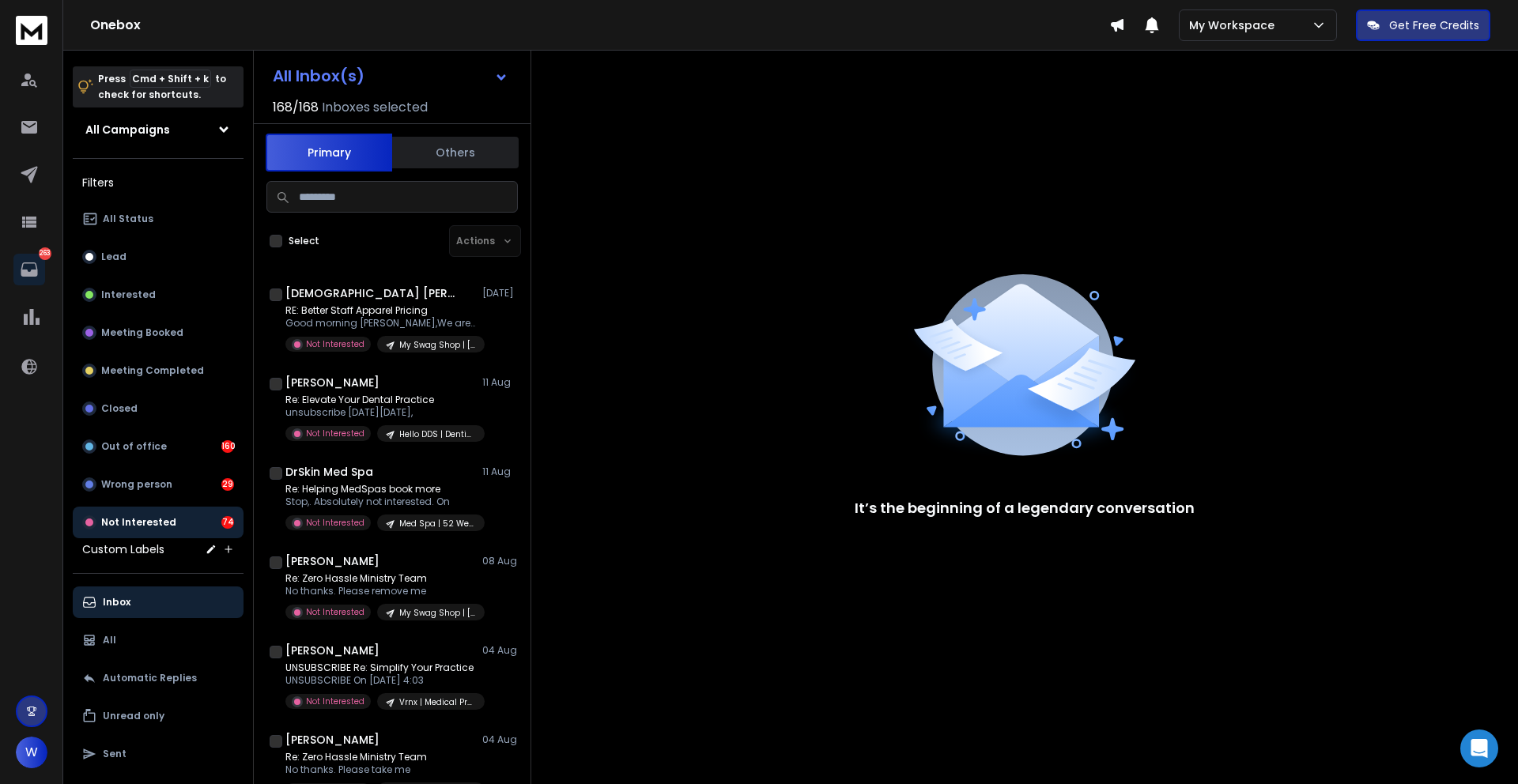
click at [156, 609] on button "Inbox" at bounding box center [158, 602] width 171 height 32
click at [156, 641] on button "All" at bounding box center [158, 640] width 171 height 32
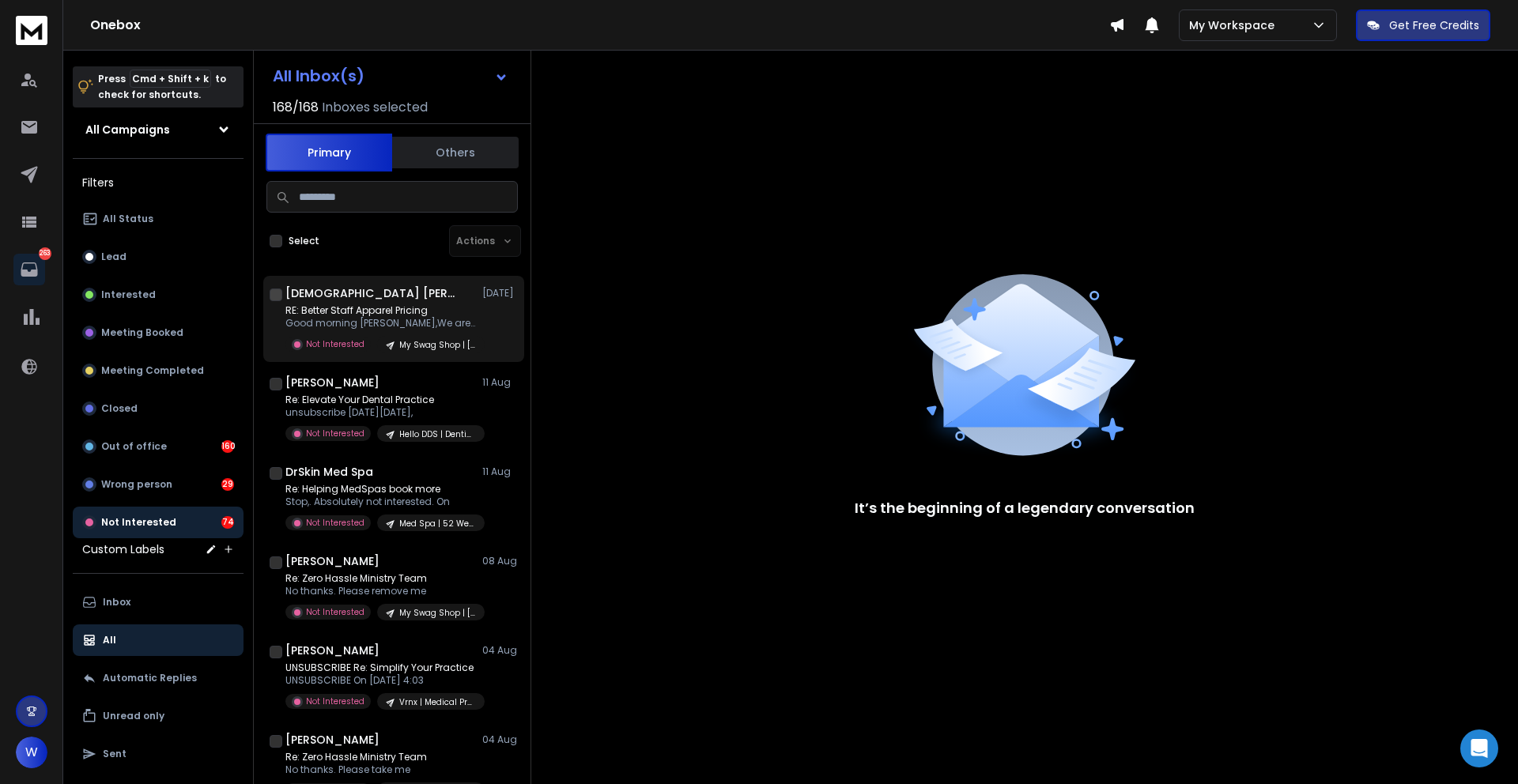
click at [431, 283] on div "Pastors [PERSON_NAME] and [PERSON_NAME] [DATE] RE: Better Staff Apparel Pricing…" at bounding box center [393, 318] width 261 height 86
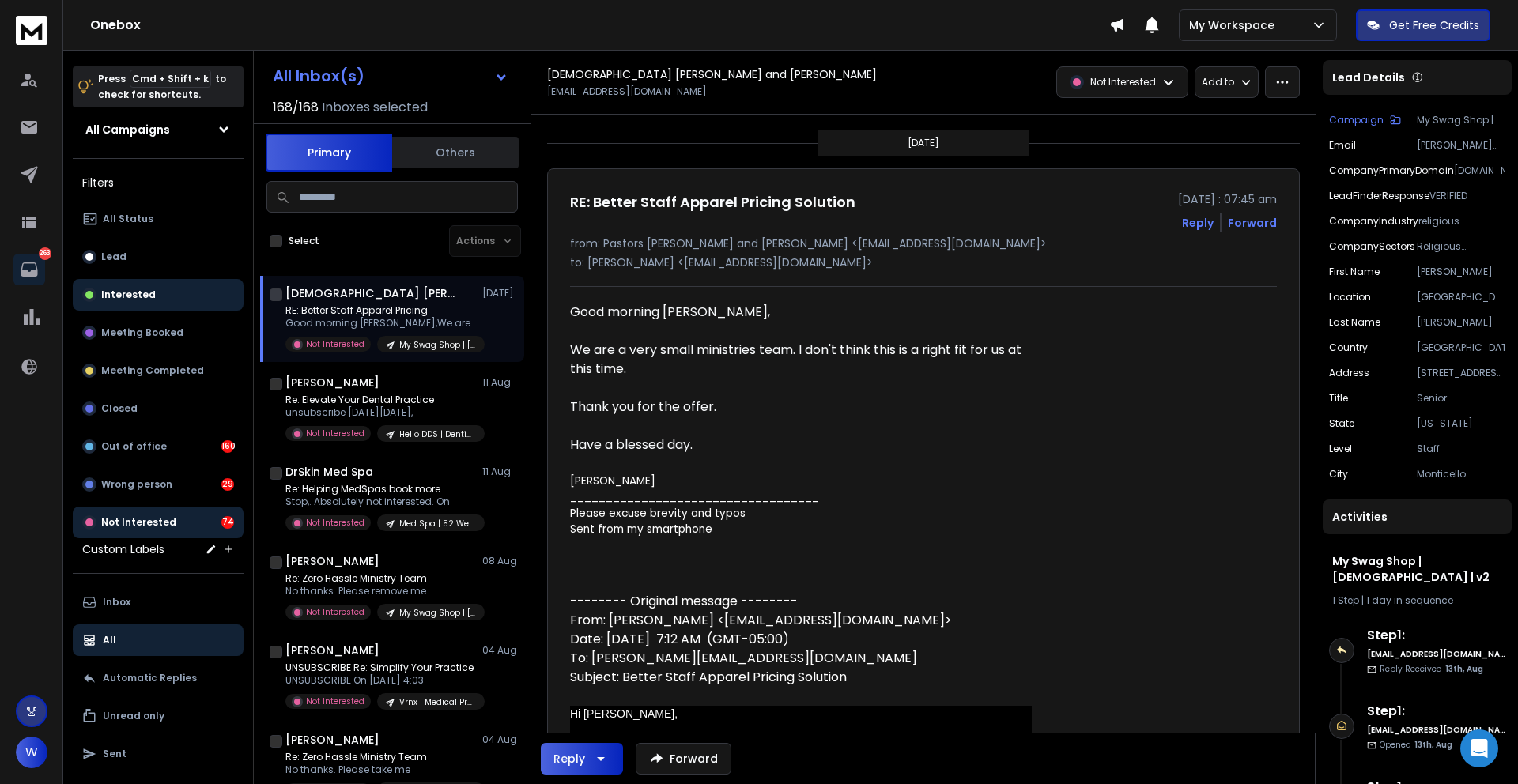
click at [140, 284] on button "Interested" at bounding box center [158, 295] width 171 height 32
